Goal: Task Accomplishment & Management: Manage account settings

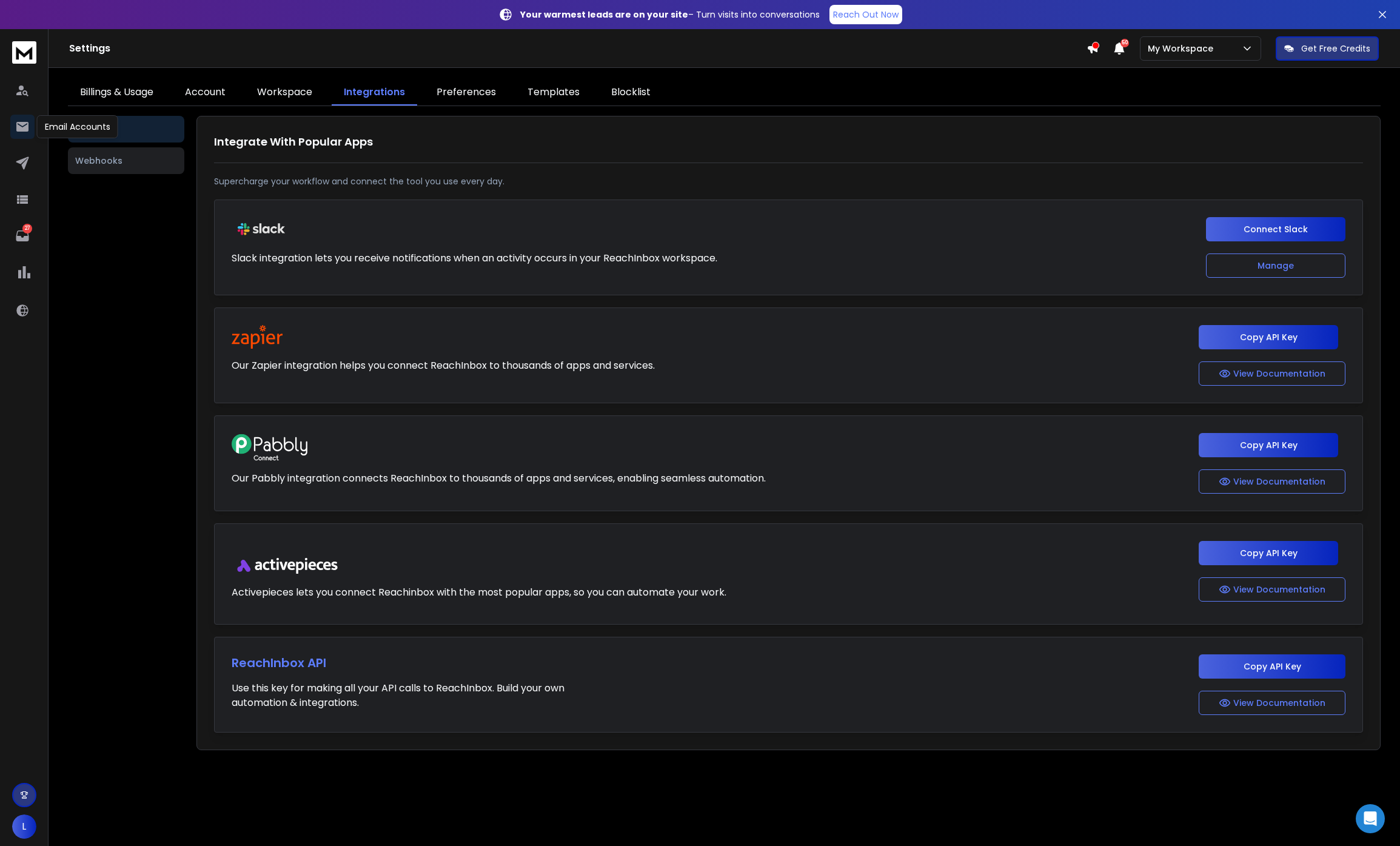
click at [19, 127] on icon at bounding box center [22, 127] width 12 height 9
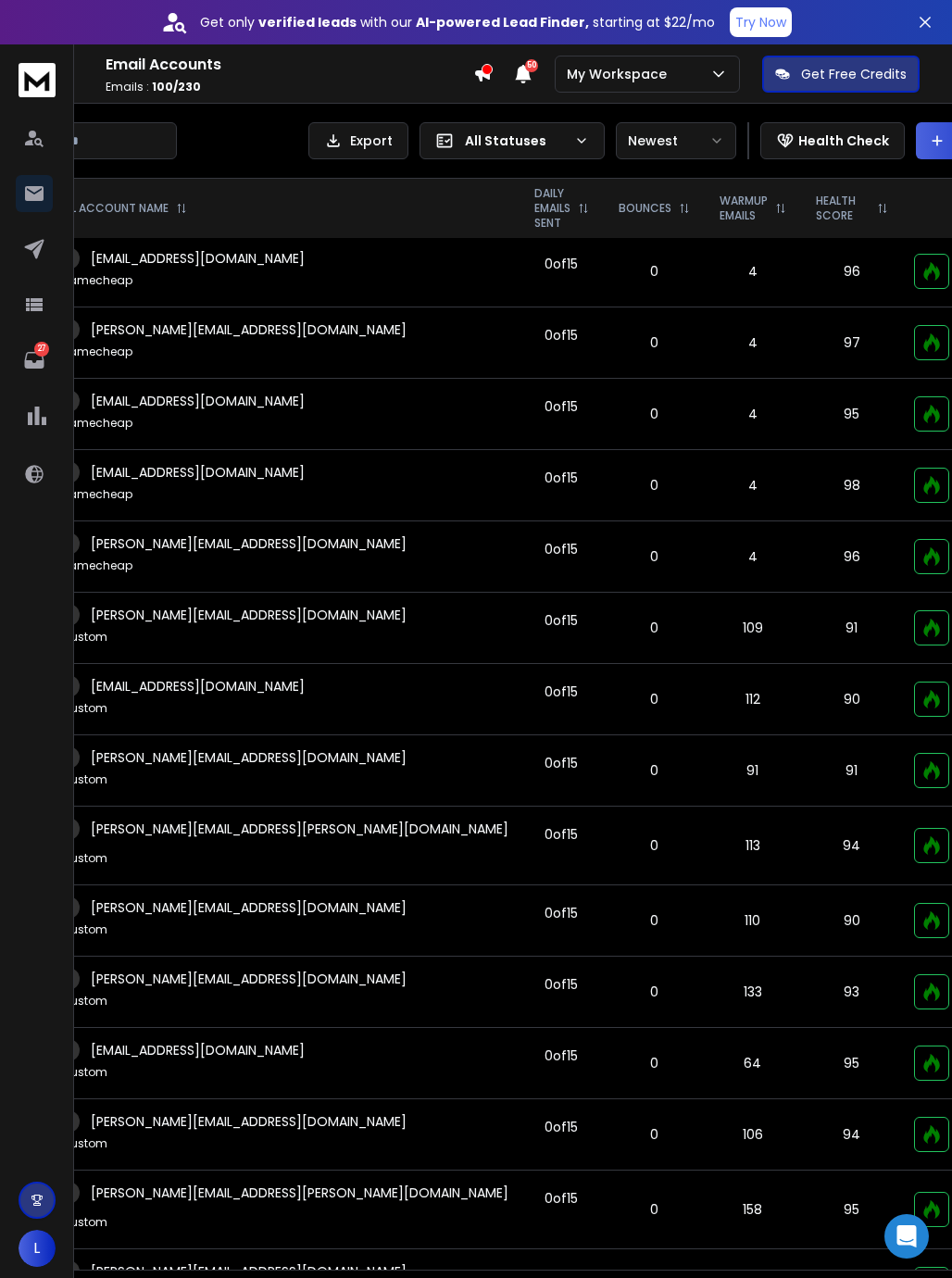
scroll to position [5443, 0]
